Goal: Task Accomplishment & Management: Manage account settings

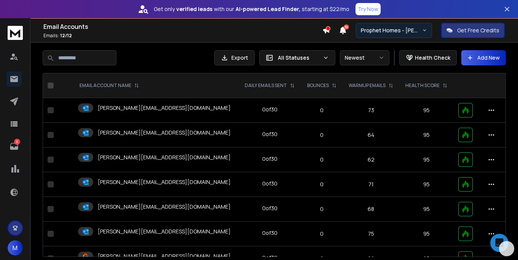
click at [406, 26] on button "Prophet Homes - [PERSON_NAME]" at bounding box center [394, 30] width 76 height 15
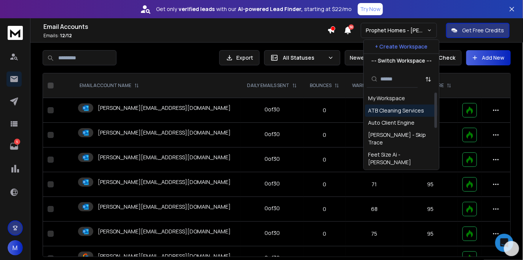
click at [389, 109] on div "ATB Cleaning Services" at bounding box center [397, 111] width 56 height 8
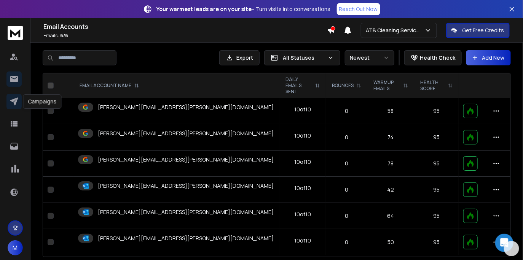
click at [18, 104] on icon at bounding box center [14, 101] width 9 height 9
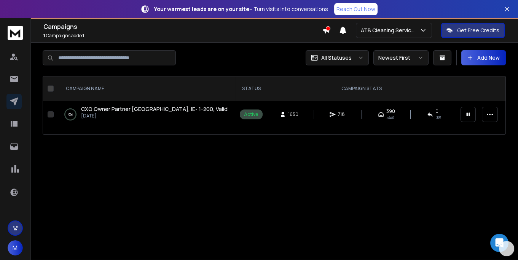
click at [145, 107] on span "CXO Owner Partner Cork, IE- 1-200, Valid" at bounding box center [154, 108] width 147 height 7
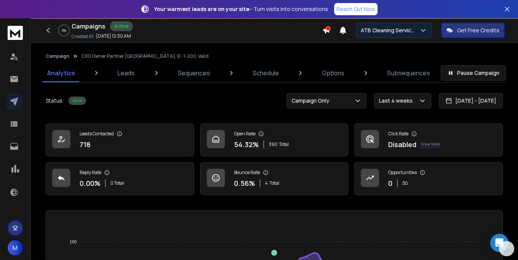
click at [400, 32] on p "ATB Cleaning Services" at bounding box center [390, 31] width 59 height 8
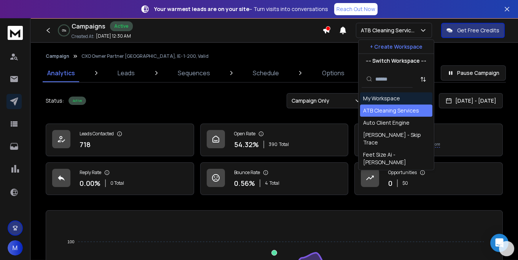
click at [316, 54] on div "Campaign CXO Owner Partner Cork, IE- 1-200, Valid" at bounding box center [274, 56] width 457 height 6
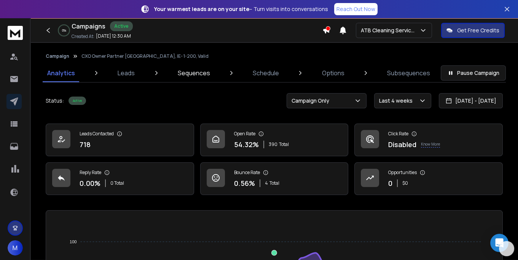
click at [205, 74] on p "Sequences" at bounding box center [194, 73] width 32 height 9
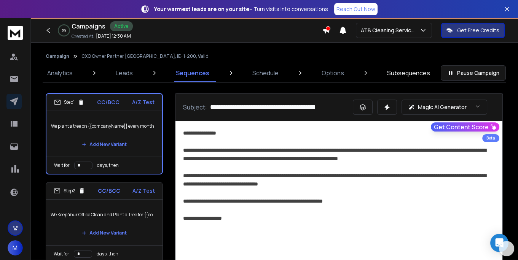
click at [407, 73] on p "Subsequences" at bounding box center [408, 73] width 43 height 9
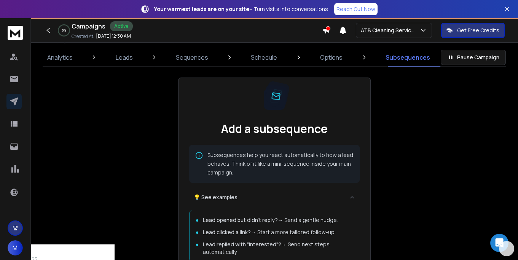
scroll to position [11, 0]
